Goal: Transaction & Acquisition: Obtain resource

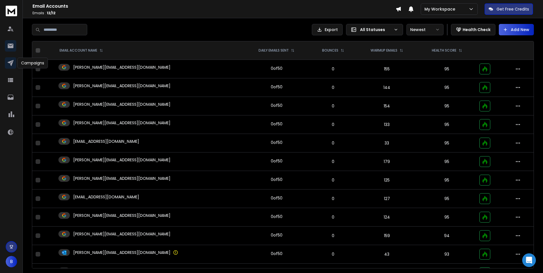
click at [11, 66] on link at bounding box center [10, 62] width 11 height 11
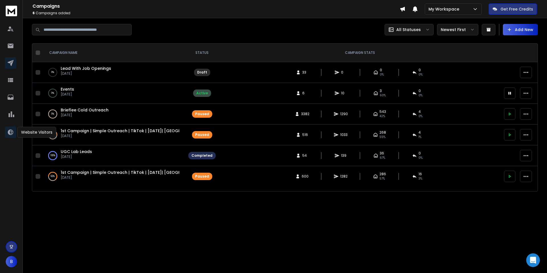
click at [12, 132] on icon at bounding box center [10, 132] width 7 height 7
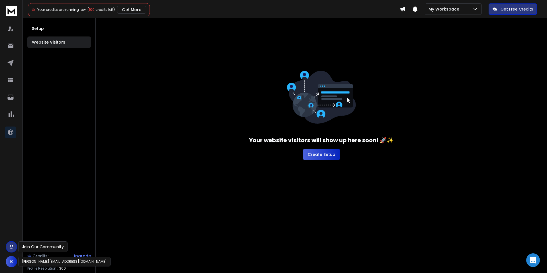
click at [11, 272] on div "B" at bounding box center [11, 136] width 23 height 273
click at [13, 262] on span "B" at bounding box center [11, 261] width 11 height 11
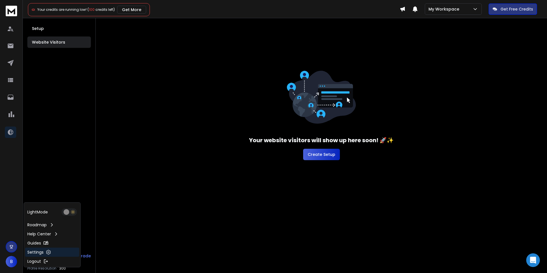
click at [54, 253] on div "Settings" at bounding box center [52, 252] width 54 height 9
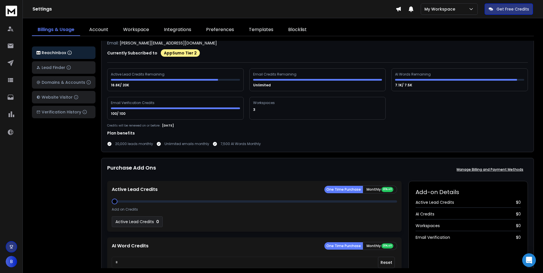
scroll to position [172, 0]
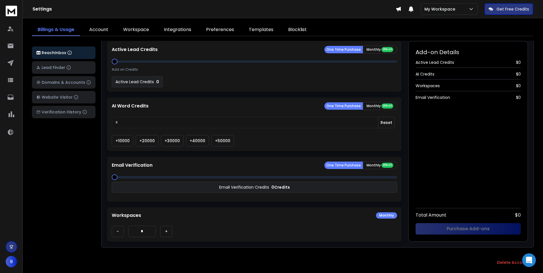
click at [79, 70] on button "Lead Finder" at bounding box center [64, 67] width 64 height 13
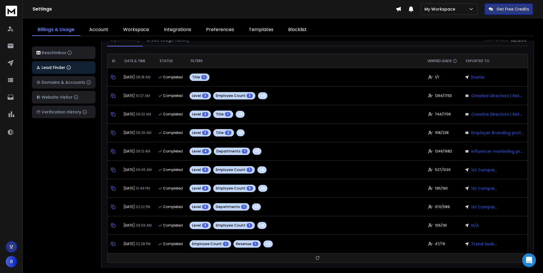
scroll to position [233, 0]
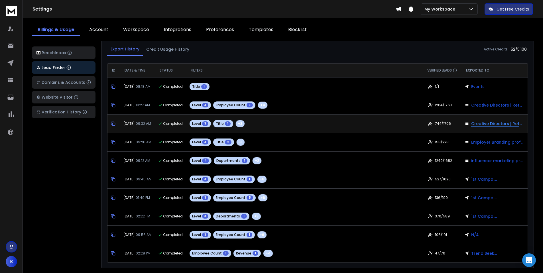
click at [490, 124] on p "Creative Directors | Retail | [GEOGRAPHIC_DATA]" at bounding box center [497, 124] width 53 height 6
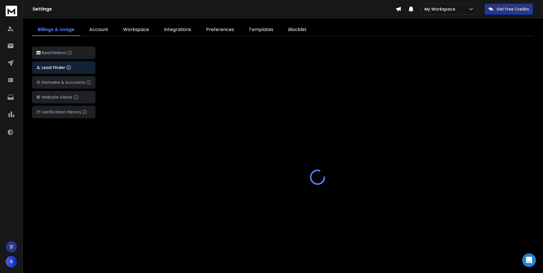
click at [54, 68] on button "Lead Finder" at bounding box center [64, 67] width 64 height 13
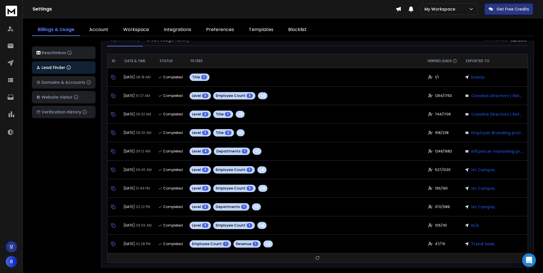
scroll to position [233, 0]
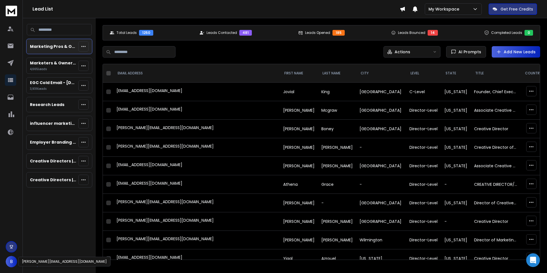
click at [12, 260] on span "B" at bounding box center [11, 261] width 11 height 11
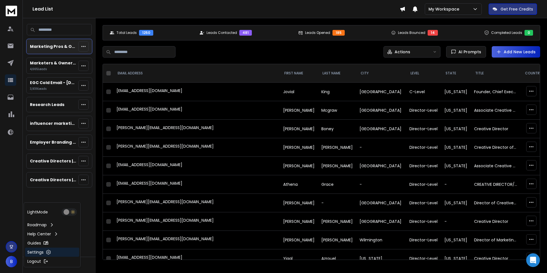
click at [52, 250] on div "Settings" at bounding box center [52, 252] width 54 height 9
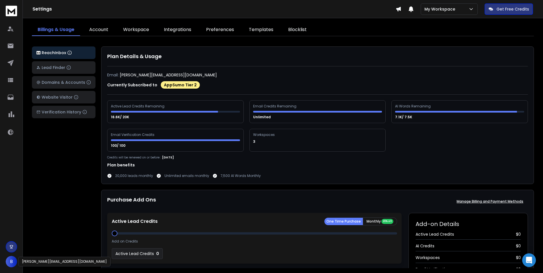
click at [7, 262] on span "B" at bounding box center [11, 261] width 11 height 11
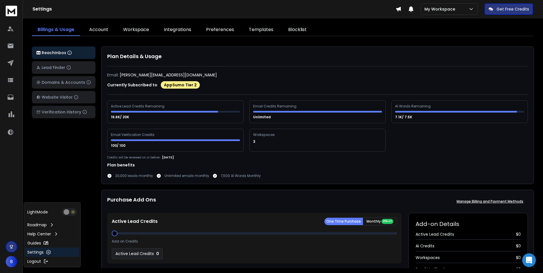
click at [45, 253] on div "Settings" at bounding box center [52, 252] width 54 height 9
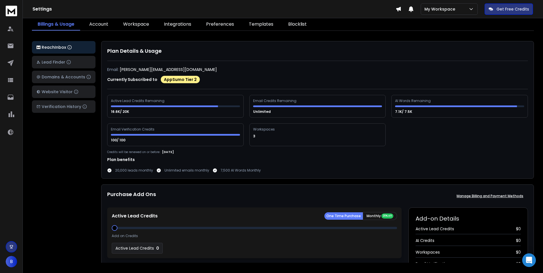
scroll to position [172, 0]
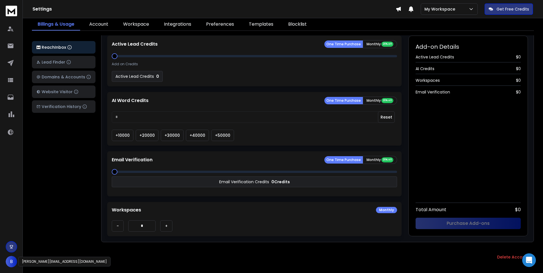
click at [15, 262] on span "B" at bounding box center [11, 261] width 11 height 11
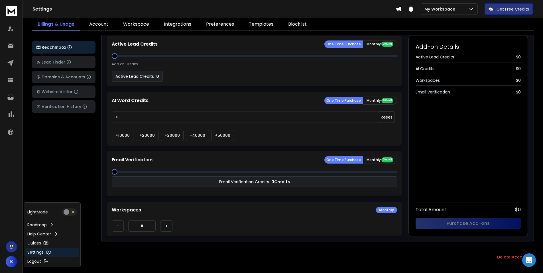
click at [40, 249] on div "Settings" at bounding box center [52, 252] width 54 height 9
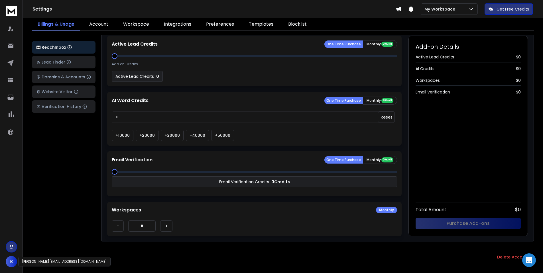
click at [4, 263] on div "B" at bounding box center [11, 136] width 23 height 273
click at [8, 263] on span "B" at bounding box center [11, 261] width 11 height 11
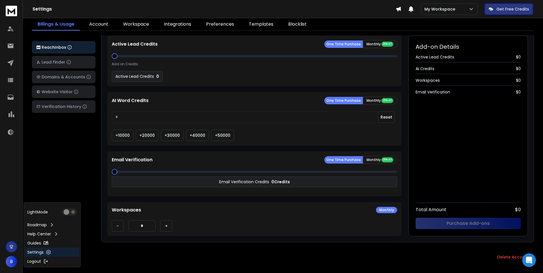
click at [47, 250] on icon at bounding box center [48, 252] width 5 height 5
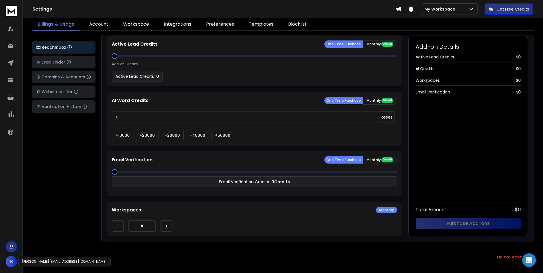
click at [13, 262] on span "B" at bounding box center [11, 261] width 11 height 11
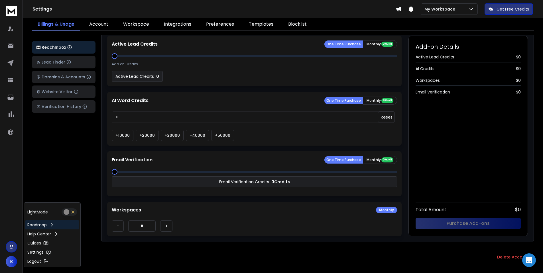
click at [63, 60] on button "Lead Finder" at bounding box center [64, 62] width 64 height 13
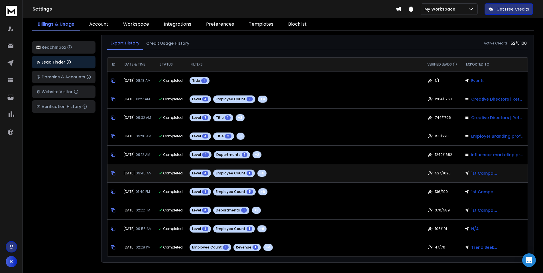
scroll to position [233, 0]
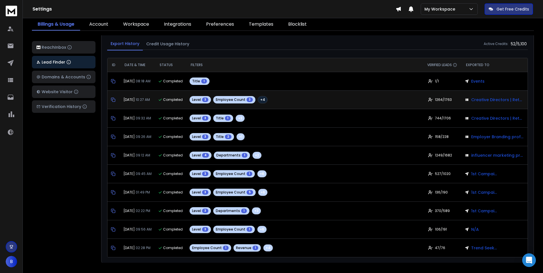
click at [265, 100] on span "+ 4" at bounding box center [262, 99] width 5 height 5
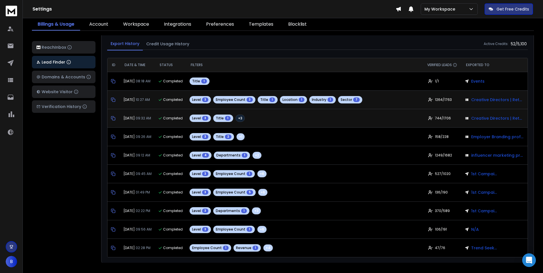
click at [242, 118] on span "+ 3" at bounding box center [240, 118] width 4 height 5
click at [489, 117] on p "Creative Directors | Retail | [GEOGRAPHIC_DATA]" at bounding box center [497, 118] width 53 height 6
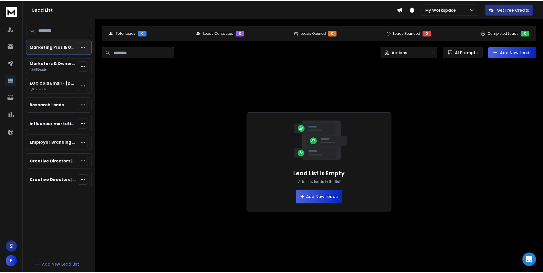
scroll to position [5, 0]
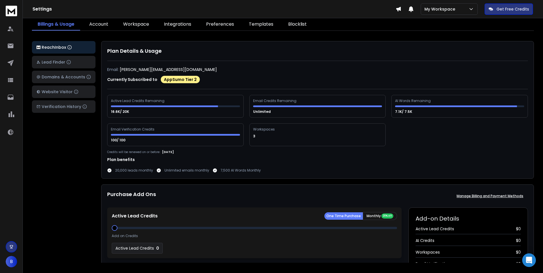
click at [33, 63] on button "Lead Finder" at bounding box center [64, 62] width 64 height 13
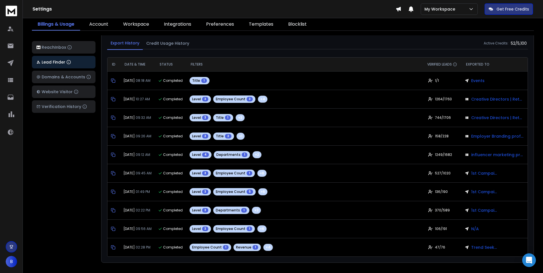
scroll to position [233, 0]
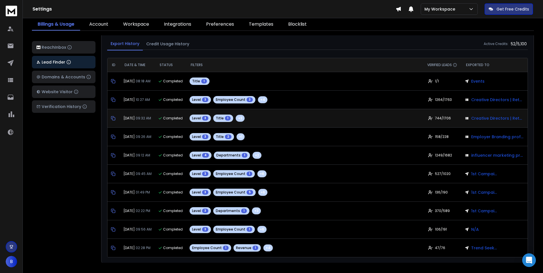
click at [314, 117] on div "Level 3 Title 1 + 3" at bounding box center [305, 118] width 230 height 7
click at [487, 116] on p "Creative Directors | Retail | [GEOGRAPHIC_DATA]" at bounding box center [497, 118] width 53 height 6
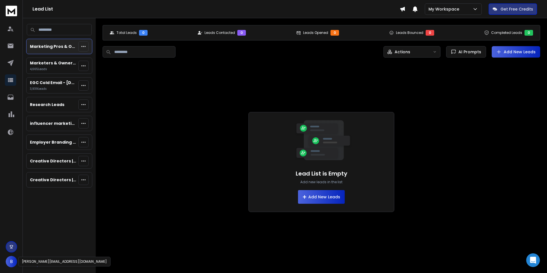
click at [11, 265] on span "B" at bounding box center [11, 261] width 11 height 11
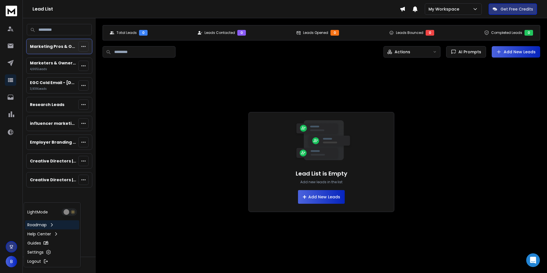
click at [12, 261] on span "B" at bounding box center [11, 261] width 11 height 11
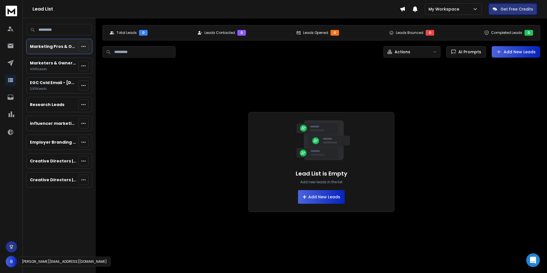
click at [13, 260] on span "B" at bounding box center [11, 261] width 11 height 11
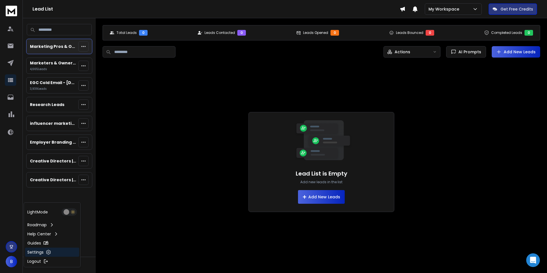
click at [46, 249] on div "Settings" at bounding box center [52, 252] width 54 height 9
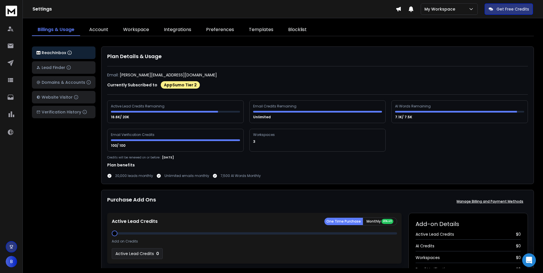
click at [63, 65] on button "Lead Finder" at bounding box center [64, 67] width 64 height 13
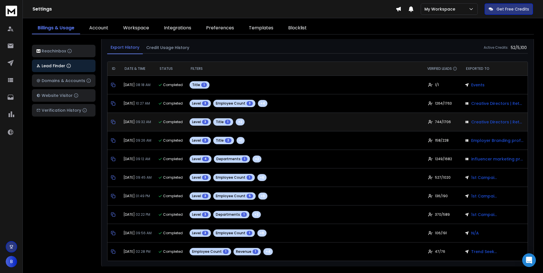
scroll to position [2, 0]
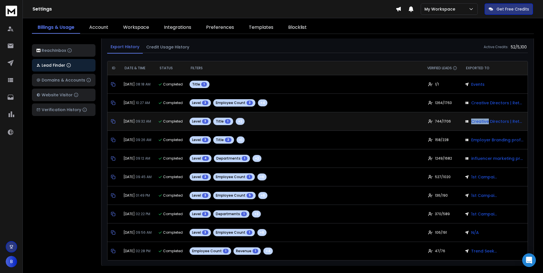
click at [111, 119] on icon at bounding box center [113, 121] width 5 height 5
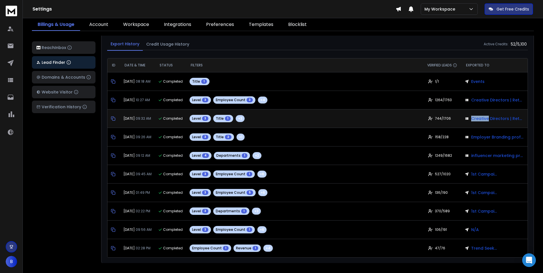
scroll to position [5, 0]
click at [242, 118] on span "+ 3" at bounding box center [240, 118] width 4 height 5
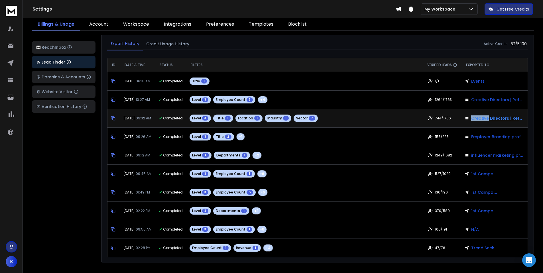
click at [465, 119] on icon at bounding box center [466, 118] width 3 height 2
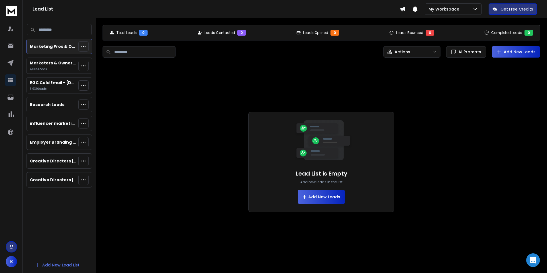
click at [54, 158] on div "Creative Directors | Retail | [GEOGRAPHIC_DATA]" at bounding box center [59, 160] width 66 height 15
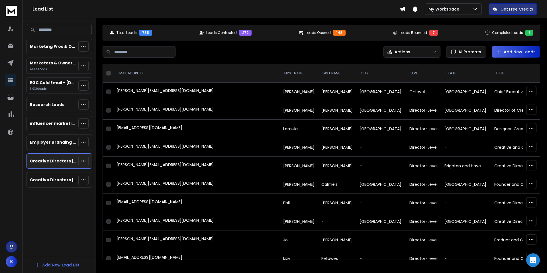
click at [84, 161] on icon "button" at bounding box center [83, 160] width 5 height 5
click at [70, 174] on p "Edit List Name" at bounding box center [68, 173] width 28 height 6
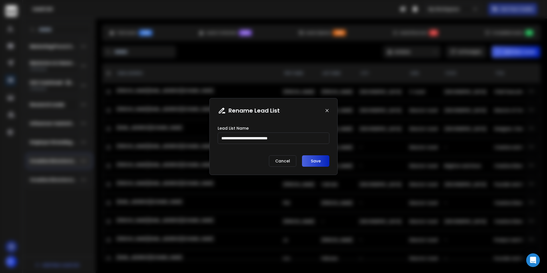
click at [134, 173] on div "**********" at bounding box center [273, 136] width 547 height 88
click at [328, 107] on div "Rename Lead List" at bounding box center [274, 110] width 112 height 9
click at [327, 109] on icon at bounding box center [327, 110] width 5 height 5
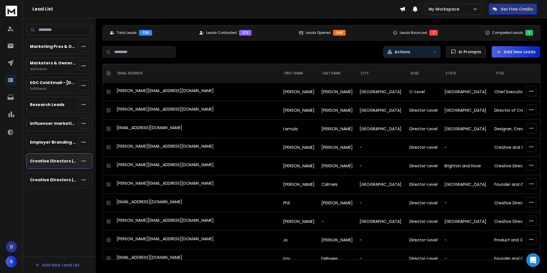
click at [428, 52] on div "Actions" at bounding box center [408, 52] width 43 height 6
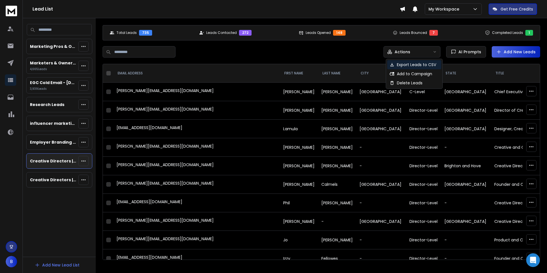
click at [426, 62] on p "Export Leads to CSV" at bounding box center [416, 65] width 39 height 6
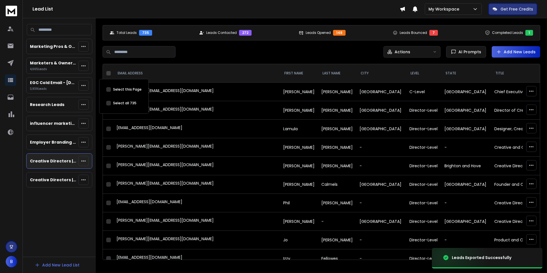
click at [111, 74] on button "Select this Page" at bounding box center [108, 73] width 5 height 5
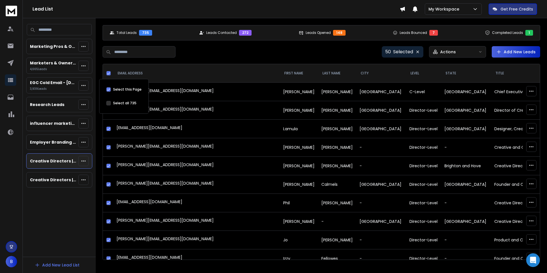
click at [123, 101] on label "Select all 735" at bounding box center [124, 103] width 23 height 5
click at [124, 102] on label "Select all 735" at bounding box center [124, 103] width 23 height 5
click at [110, 102] on button "Select this Page" at bounding box center [108, 103] width 5 height 5
click at [456, 51] on p "Actions" at bounding box center [448, 52] width 16 height 6
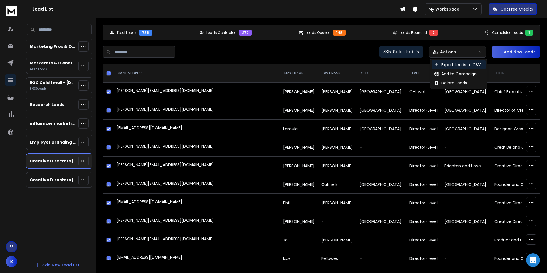
click at [466, 65] on p "Export Leads to CSV" at bounding box center [460, 65] width 39 height 6
